Goal: Task Accomplishment & Management: Manage account settings

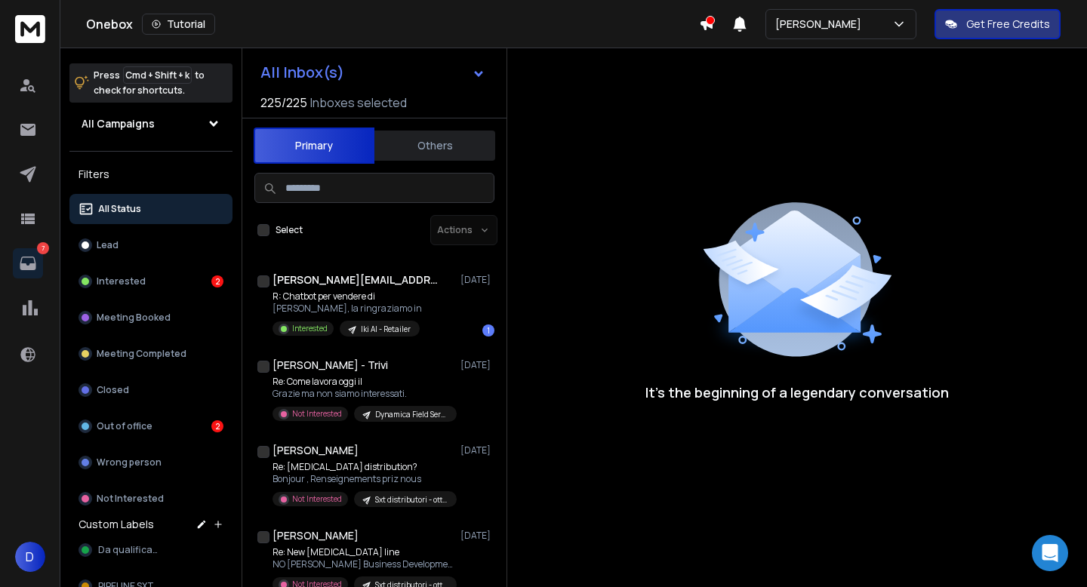
click at [146, 551] on span "Da qualificare" at bounding box center [129, 550] width 63 height 12
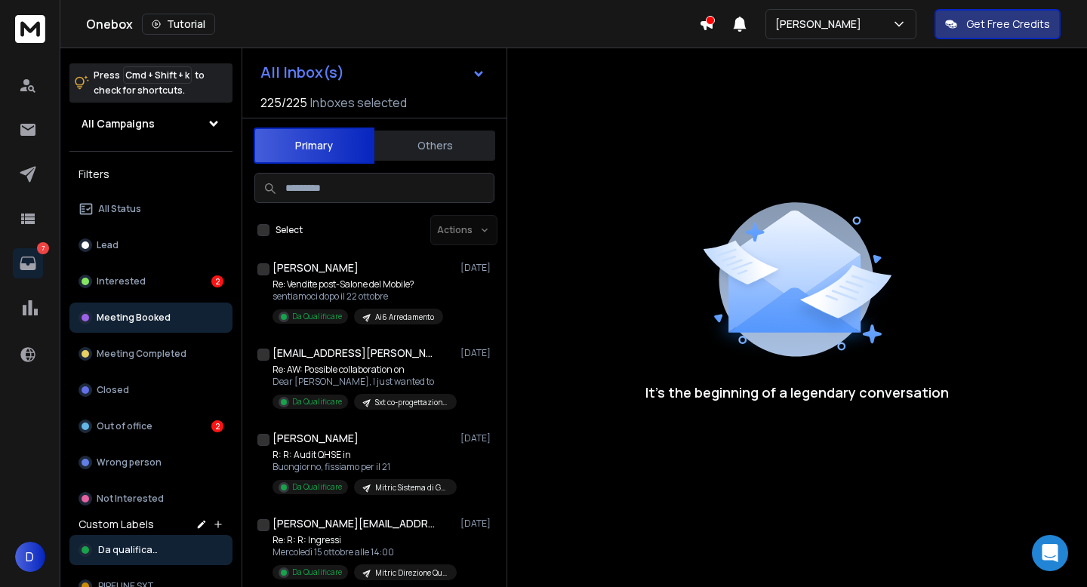
scroll to position [13, 0]
click at [131, 283] on p "Interested" at bounding box center [121, 281] width 49 height 12
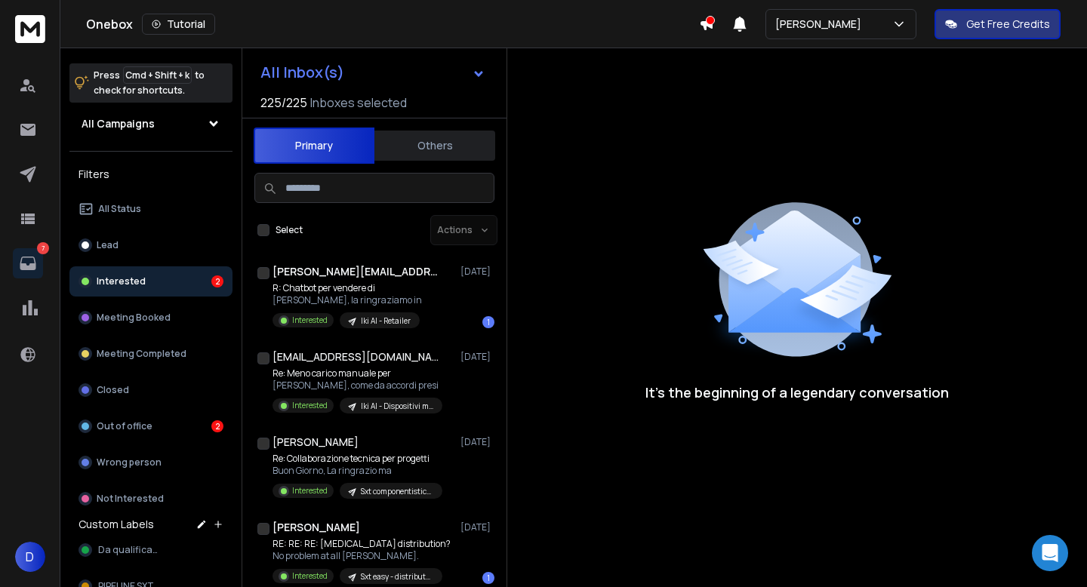
scroll to position [9, 0]
click at [838, 29] on p "[PERSON_NAME]" at bounding box center [821, 24] width 92 height 15
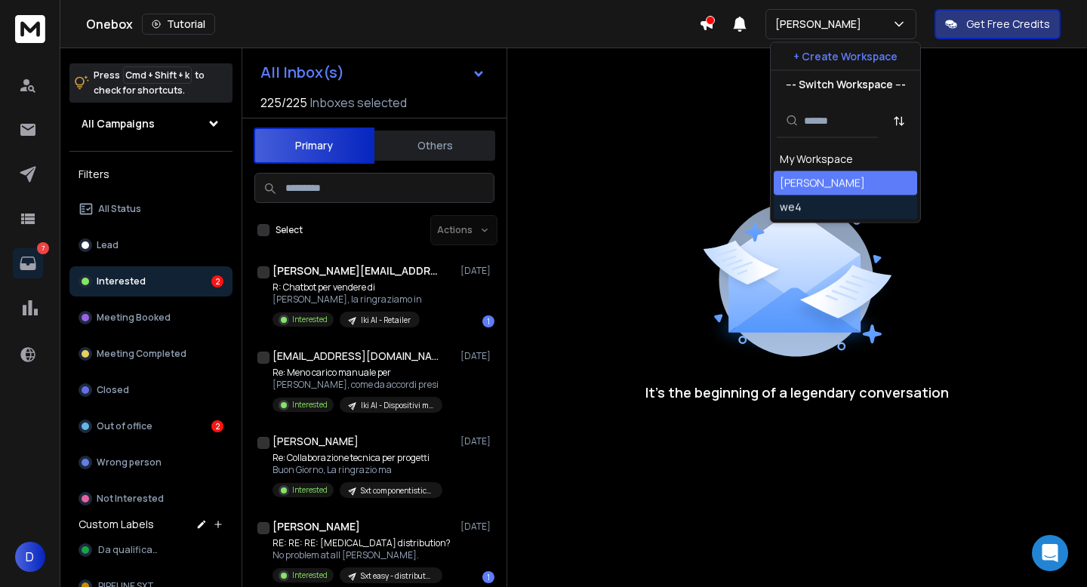
click at [845, 198] on div "we4" at bounding box center [844, 207] width 143 height 24
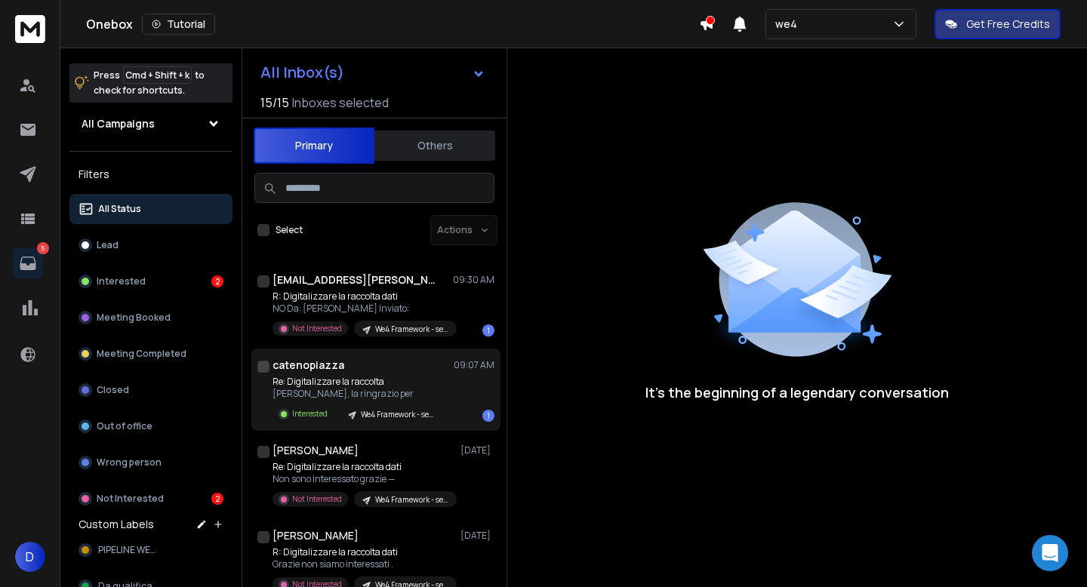
click at [460, 389] on div "Re: Digitalizzare la raccolta Buongiorno Riccardo, la ringrazio per Interested …" at bounding box center [383, 399] width 222 height 46
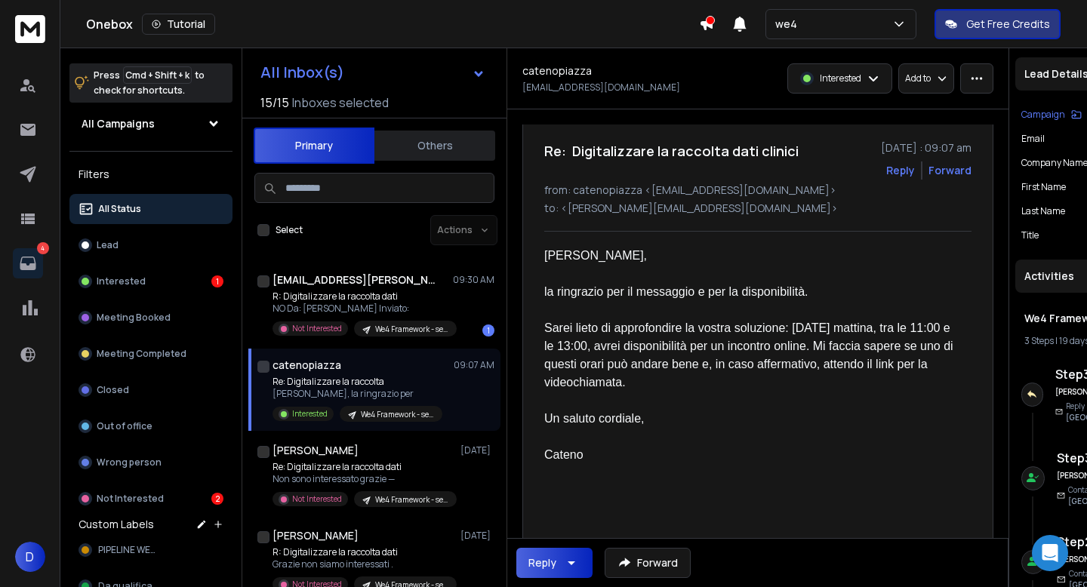
scroll to position [42, 0]
click at [992, 75] on button "button" at bounding box center [976, 78] width 33 height 30
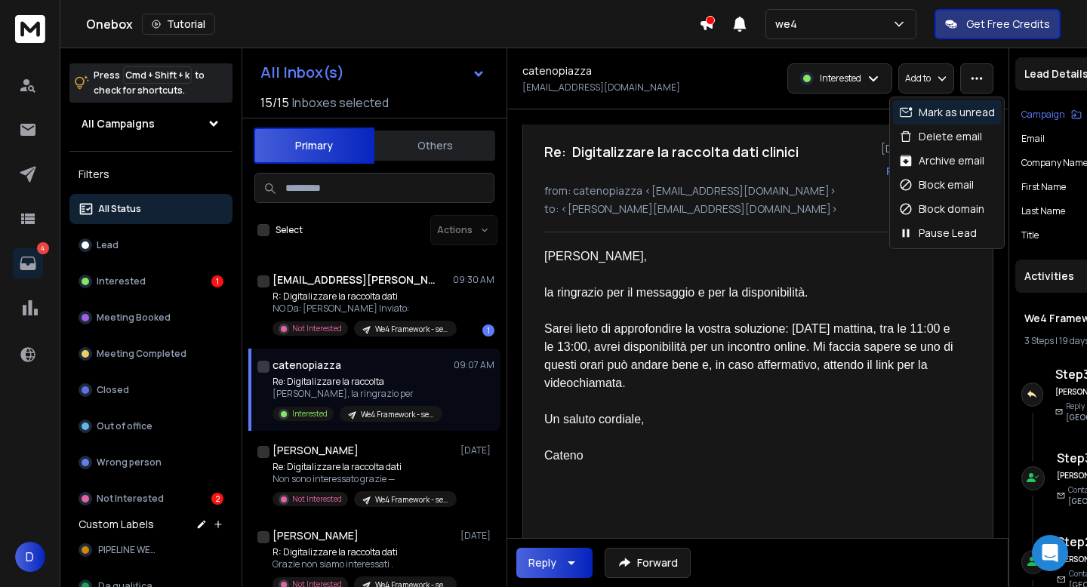
click at [952, 113] on div "Mark as unread" at bounding box center [947, 112] width 96 height 15
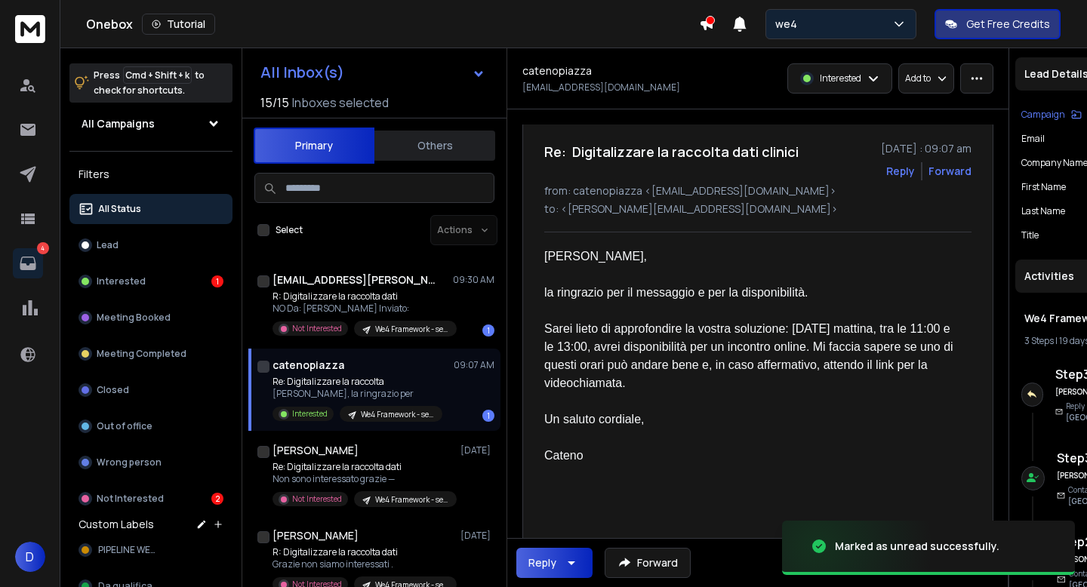
click at [871, 32] on button "we4" at bounding box center [840, 24] width 151 height 30
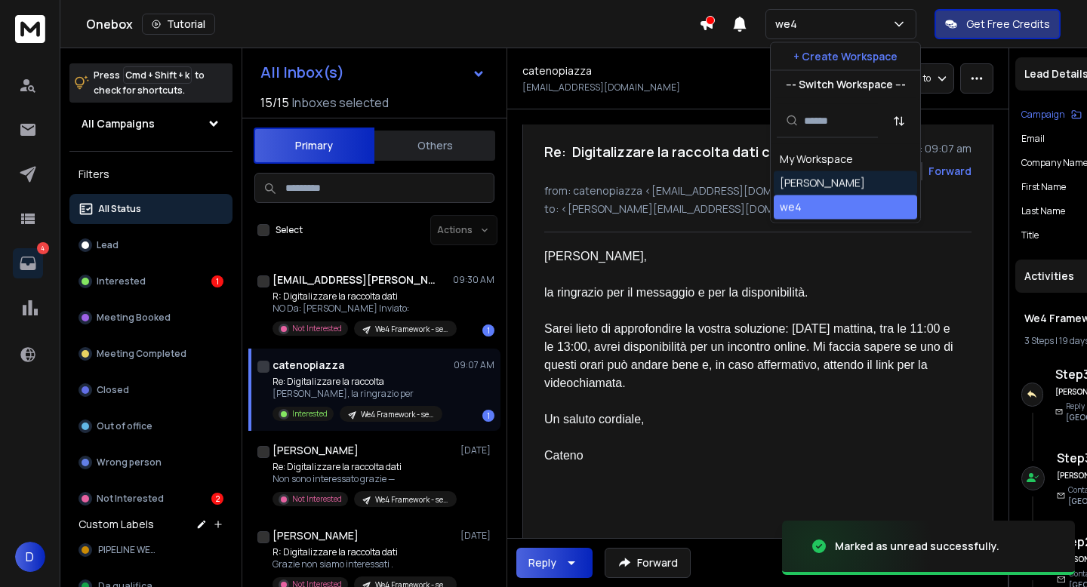
click at [838, 181] on div "[PERSON_NAME]" at bounding box center [821, 183] width 85 height 15
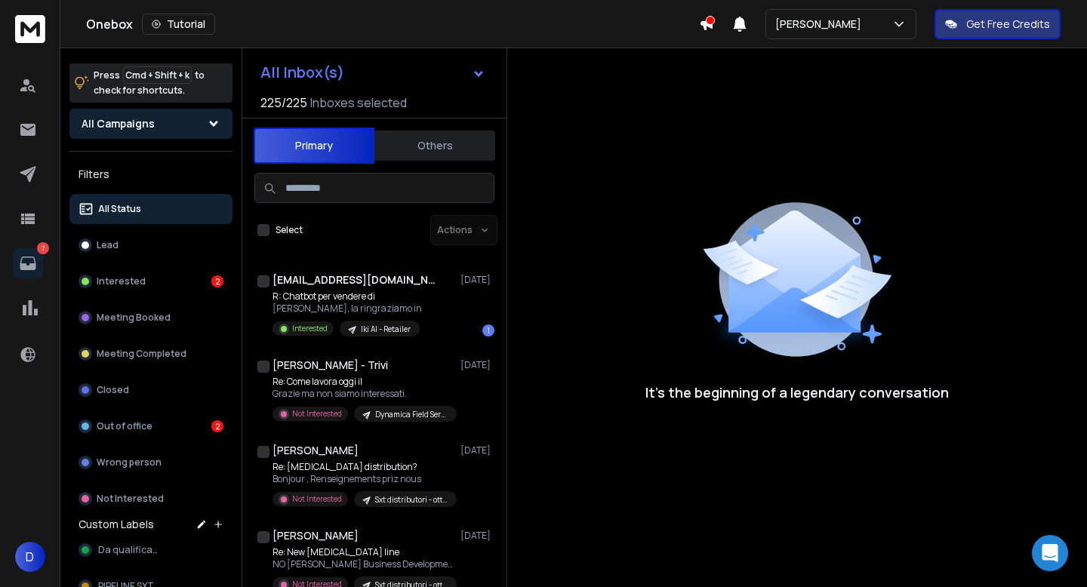
click at [173, 121] on button "All Campaigns" at bounding box center [150, 124] width 163 height 30
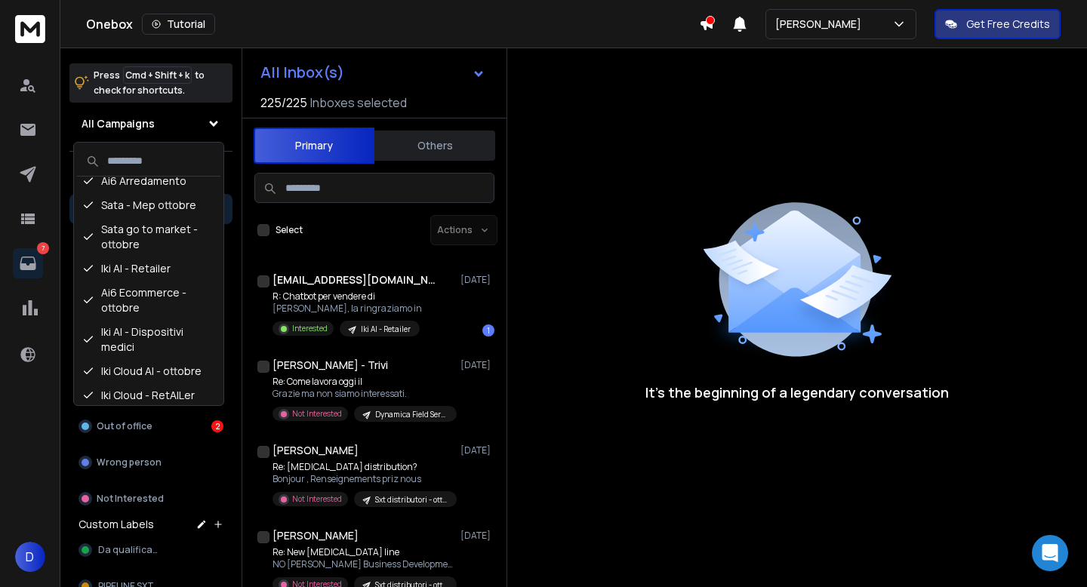
scroll to position [303, 0]
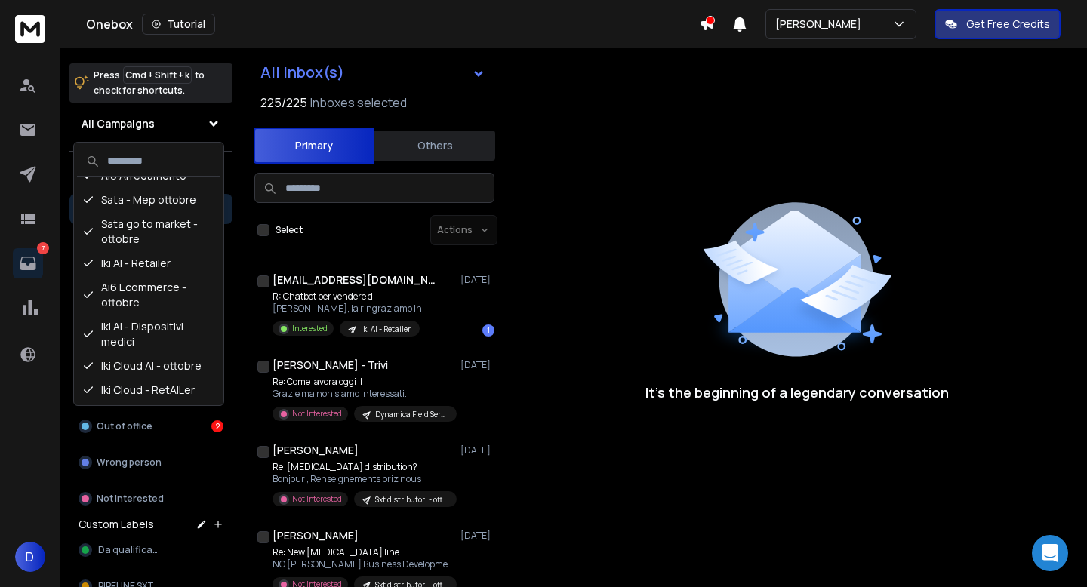
click at [586, 241] on div "It’s the beginning of a legendary conversation" at bounding box center [797, 297] width 580 height 499
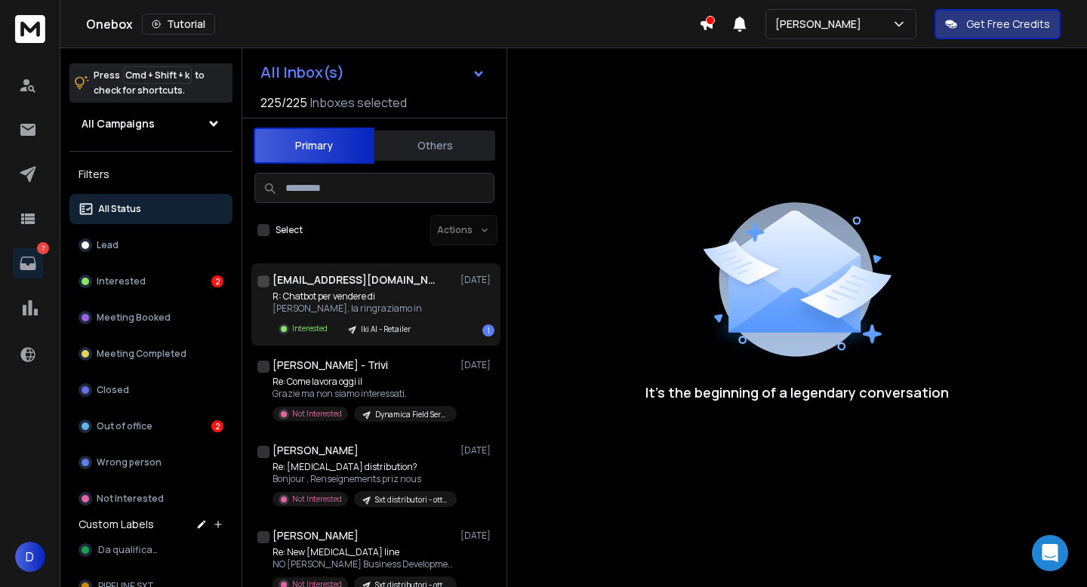
click at [449, 315] on div "R: Chatbot per vendere di Gentile Marco, la ringraziamo in Interested Iki AI - …" at bounding box center [383, 314] width 222 height 46
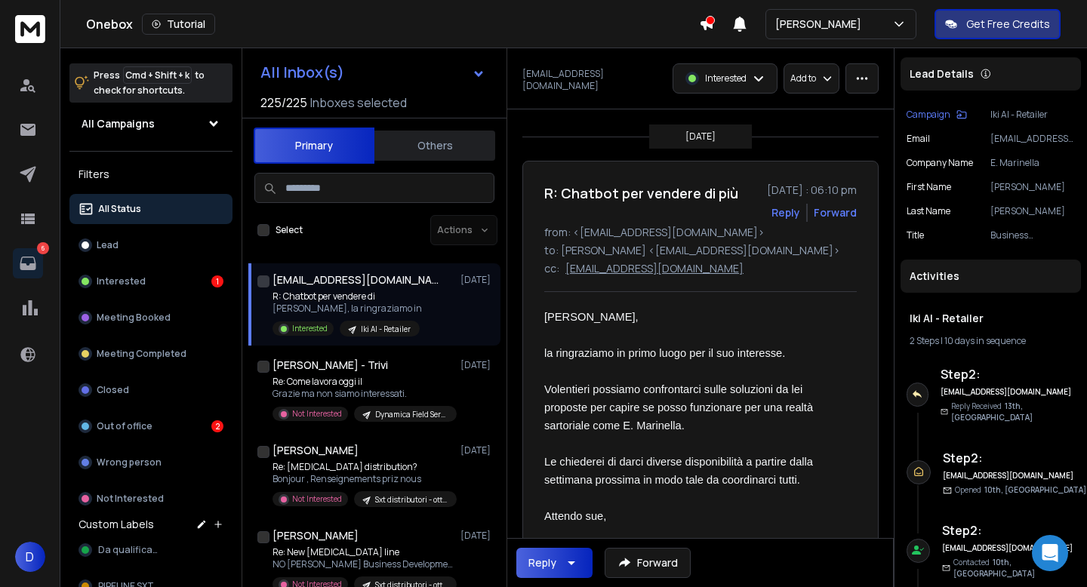
click at [855, 80] on icon "button" at bounding box center [862, 79] width 14 height 14
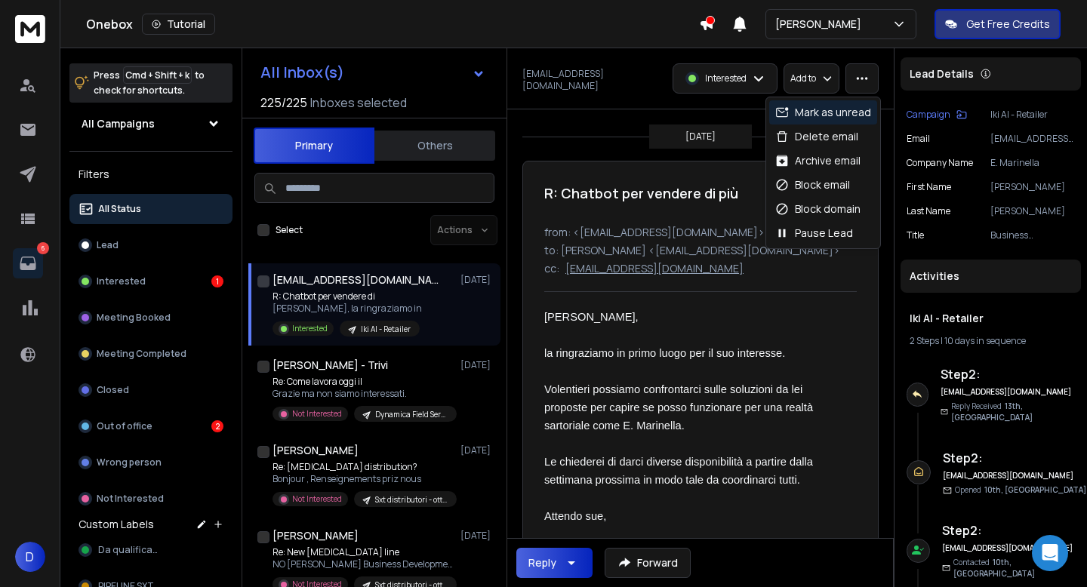
click at [843, 115] on div "Mark as unread" at bounding box center [823, 112] width 96 height 15
